Goal: Information Seeking & Learning: Check status

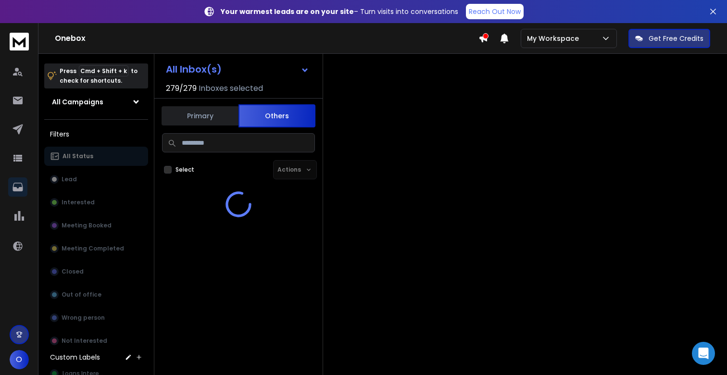
click at [257, 119] on button "Others" at bounding box center [277, 115] width 77 height 23
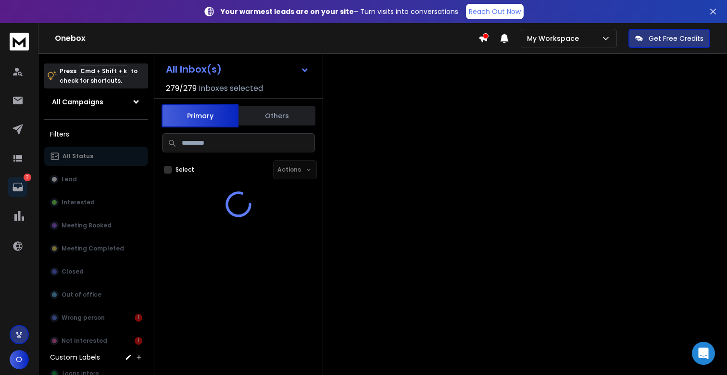
click at [210, 111] on button "Primary" at bounding box center [200, 115] width 77 height 23
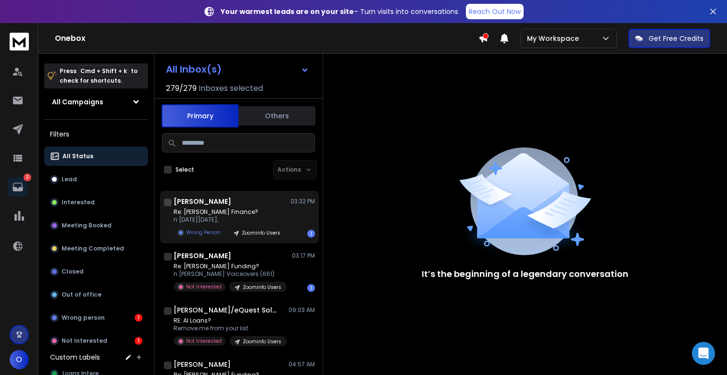
click at [264, 206] on div "[PERSON_NAME] 03:32 PM Re: [PERSON_NAME] Finance? n [DATE][DATE], Wrong Person …" at bounding box center [244, 217] width 141 height 41
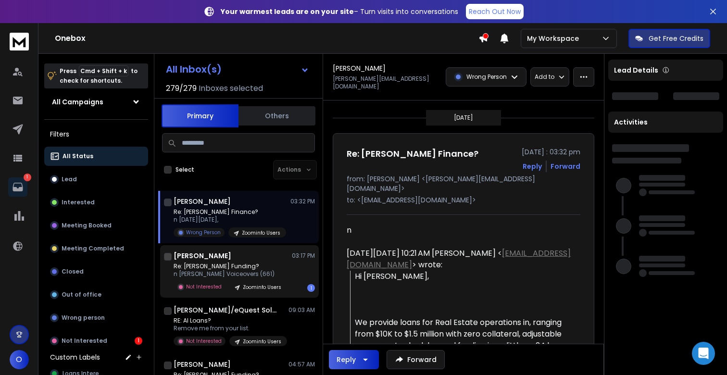
click at [269, 255] on div "[PERSON_NAME] 03:17 PM" at bounding box center [244, 256] width 141 height 10
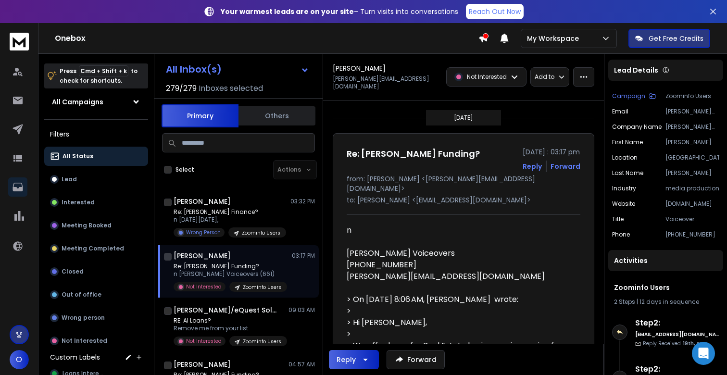
click at [299, 132] on div at bounding box center [238, 140] width 161 height 23
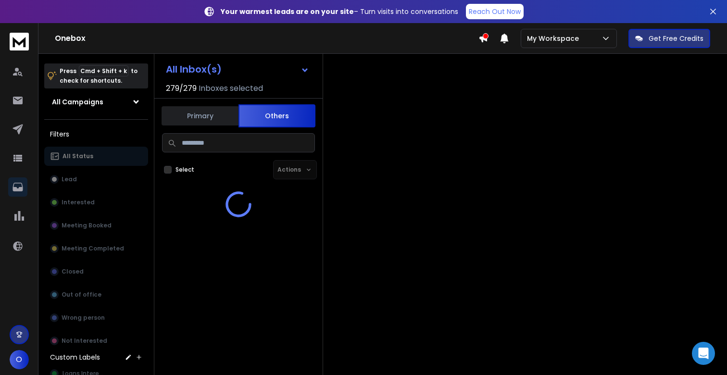
click at [287, 126] on button "Others" at bounding box center [277, 115] width 77 height 23
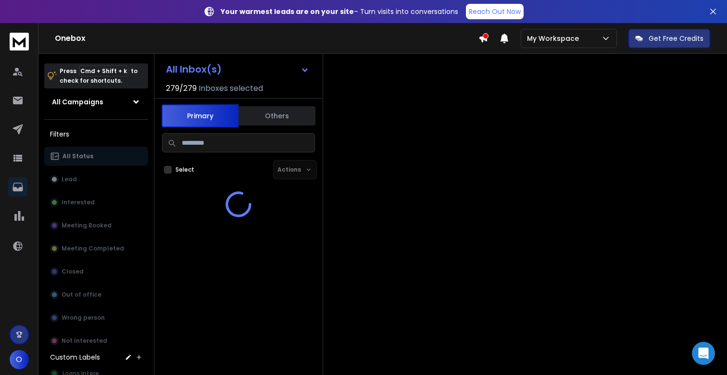
click at [222, 121] on button "Primary" at bounding box center [200, 115] width 77 height 23
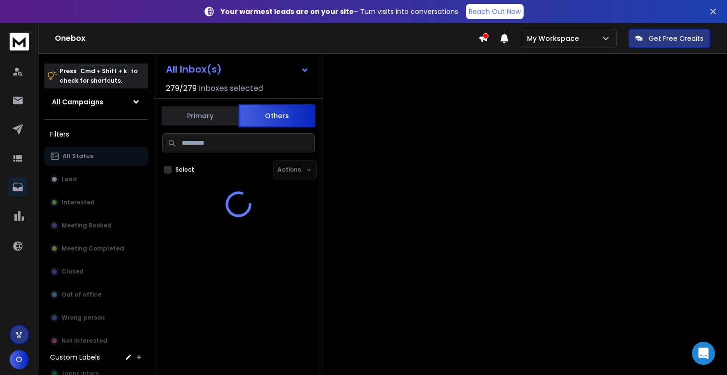
click at [255, 110] on button "Others" at bounding box center [277, 115] width 77 height 23
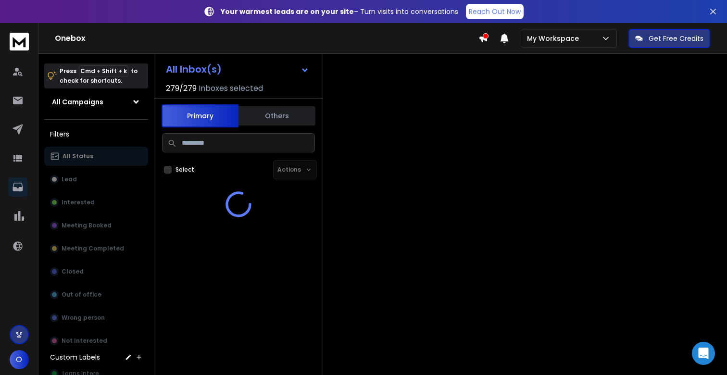
click at [191, 111] on button "Primary" at bounding box center [200, 115] width 77 height 23
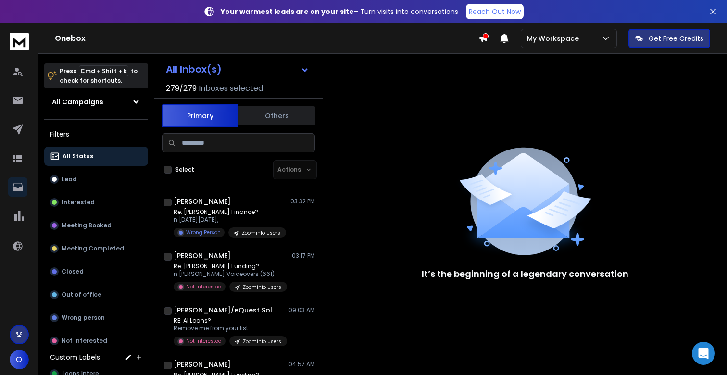
click at [268, 116] on button "Others" at bounding box center [277, 115] width 77 height 21
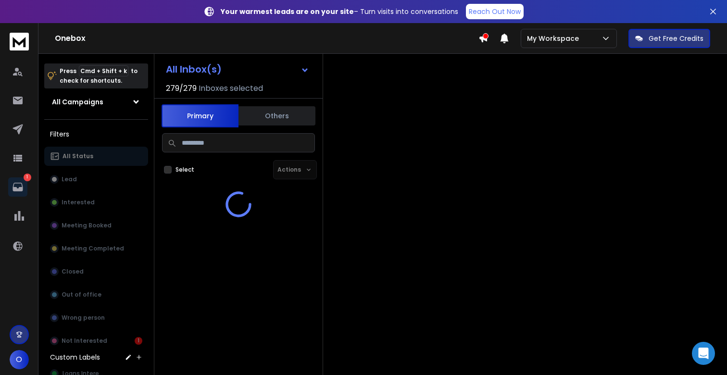
click at [192, 119] on button "Primary" at bounding box center [200, 115] width 77 height 23
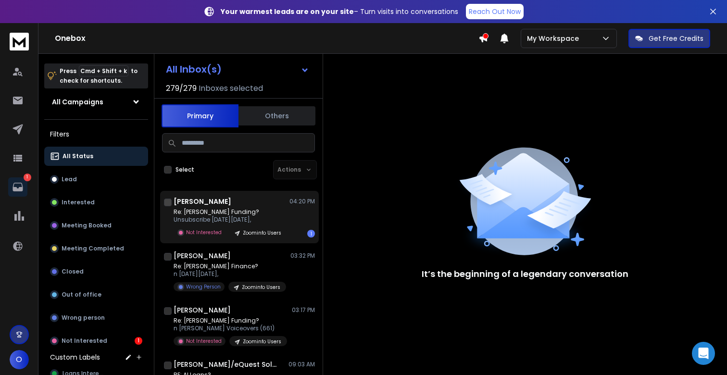
click at [230, 211] on p "Re: [PERSON_NAME] Funding?" at bounding box center [230, 212] width 113 height 8
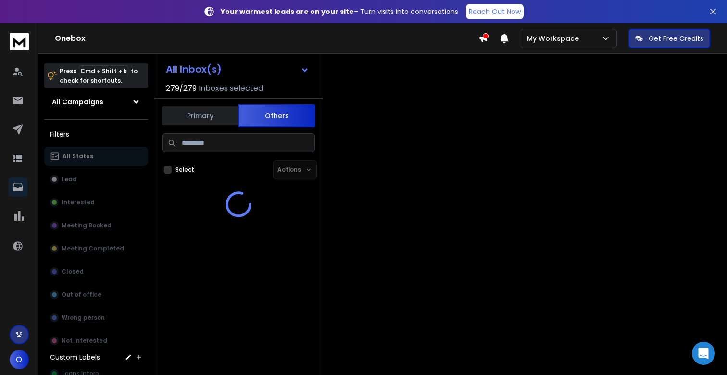
click at [259, 119] on button "Others" at bounding box center [277, 115] width 77 height 23
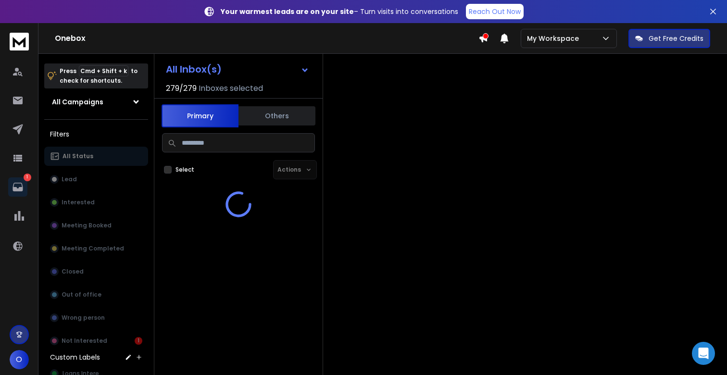
click at [207, 115] on button "Primary" at bounding box center [200, 115] width 77 height 23
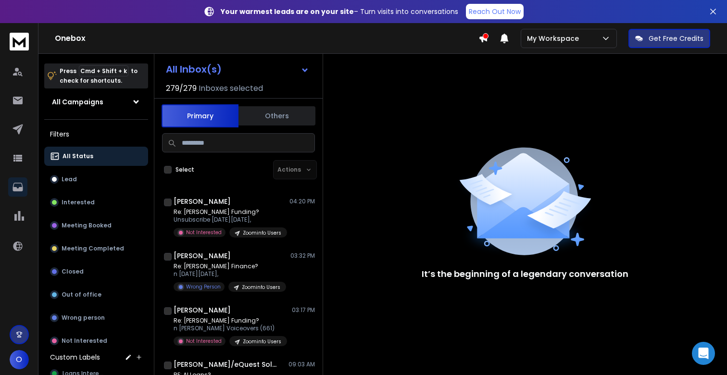
click at [266, 127] on div "Primary Others Select Actions [PERSON_NAME] 04:20 PM Re: [PERSON_NAME] Funding?…" at bounding box center [238, 286] width 168 height 360
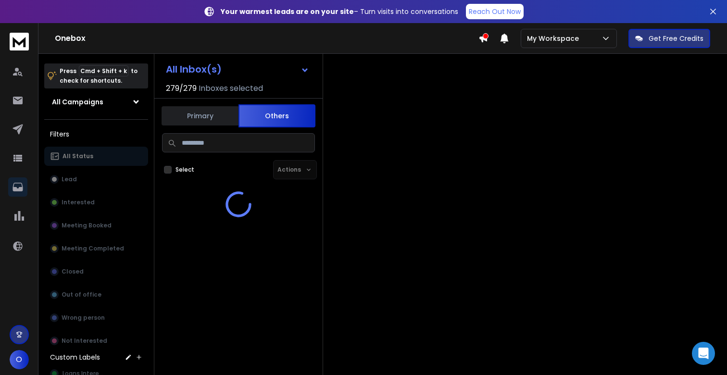
click at [256, 118] on button "Others" at bounding box center [277, 115] width 77 height 23
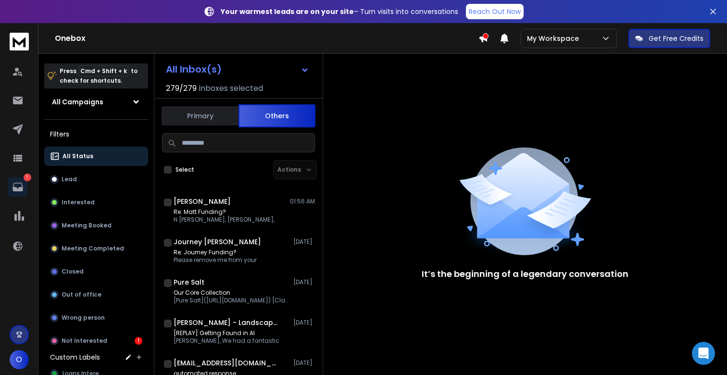
click at [196, 122] on button "Primary" at bounding box center [200, 115] width 77 height 21
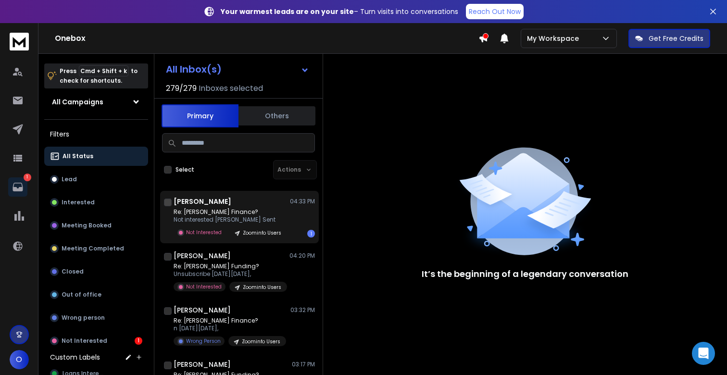
click at [233, 209] on p "Re: [PERSON_NAME] Finance?" at bounding box center [230, 212] width 113 height 8
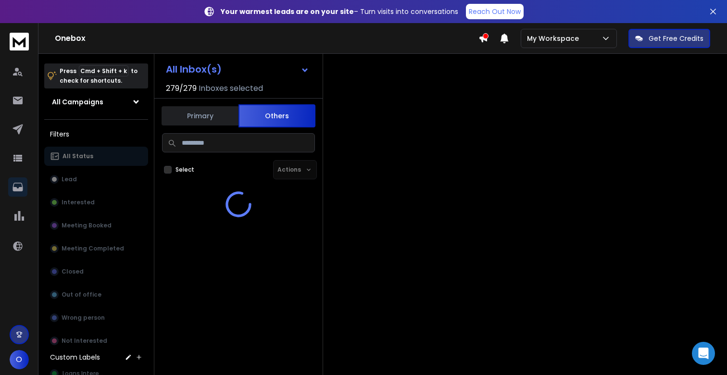
click at [276, 118] on button "Others" at bounding box center [277, 115] width 77 height 23
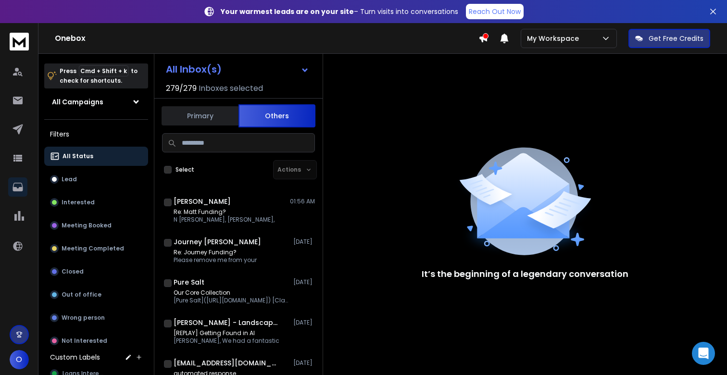
click at [231, 123] on button "Primary" at bounding box center [200, 115] width 77 height 21
